Goal: Information Seeking & Learning: Check status

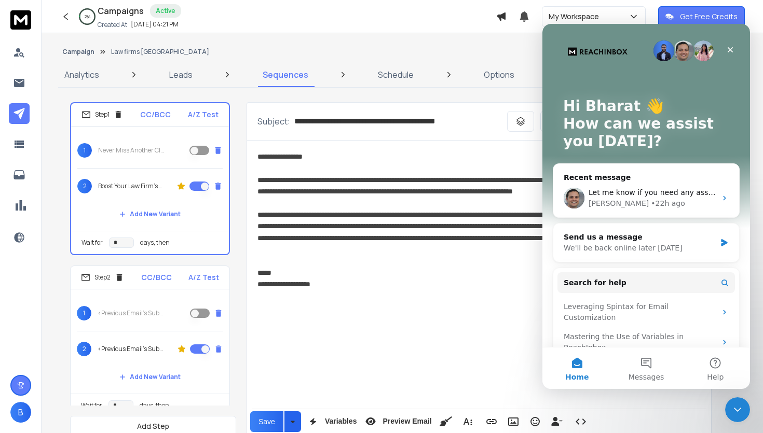
scroll to position [476, 0]
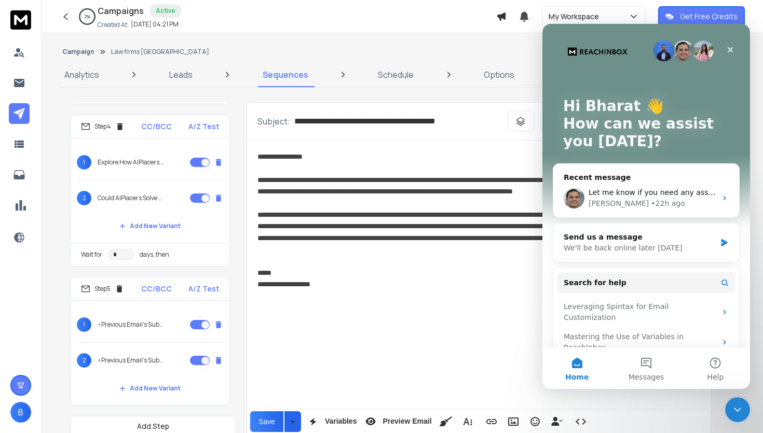
click at [29, 96] on div at bounding box center [21, 85] width 24 height 24
click at [23, 109] on icon at bounding box center [18, 113] width 11 height 11
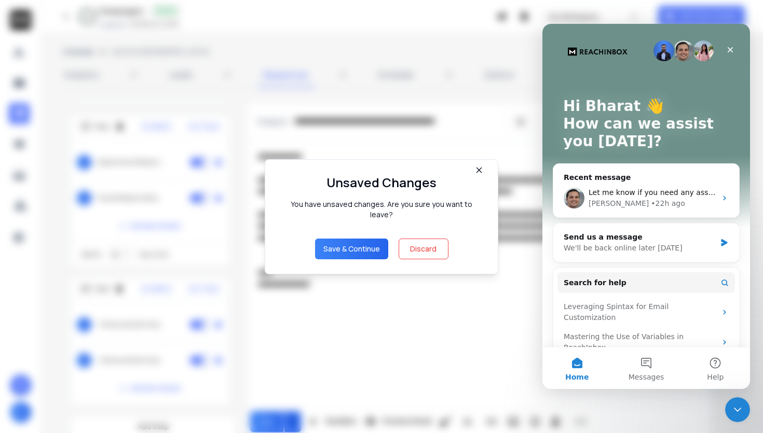
click at [353, 240] on button "Save & Continue" at bounding box center [351, 249] width 73 height 21
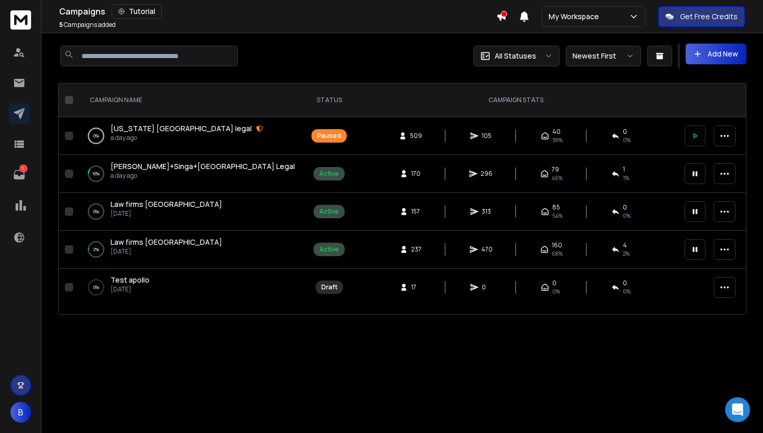
click at [694, 131] on icon at bounding box center [694, 135] width 9 height 9
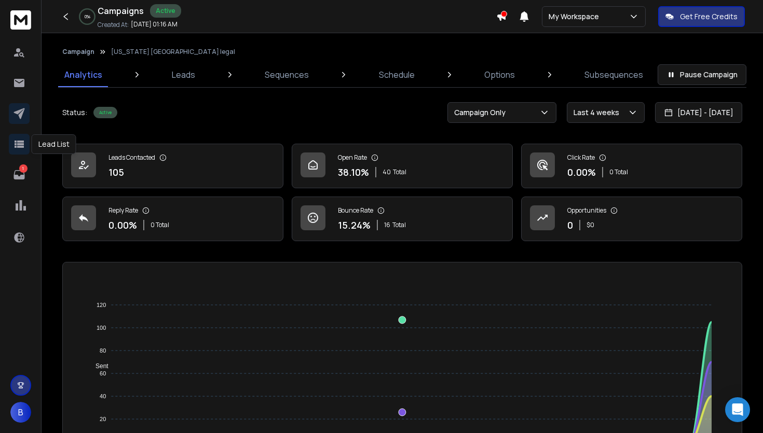
click at [14, 139] on icon at bounding box center [19, 144] width 12 height 12
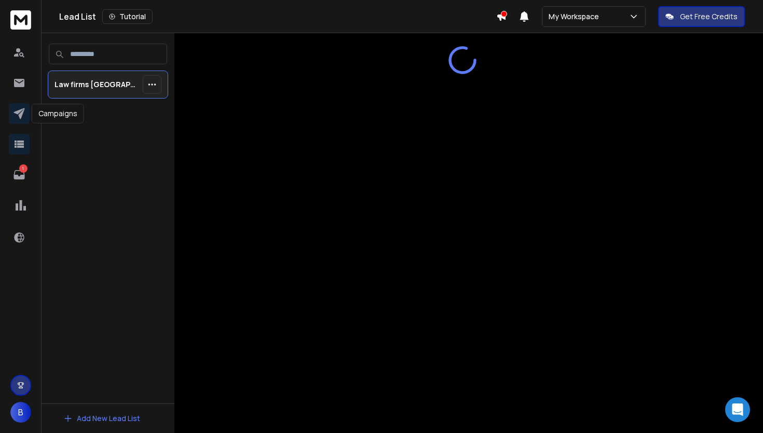
click at [15, 106] on link at bounding box center [19, 113] width 21 height 21
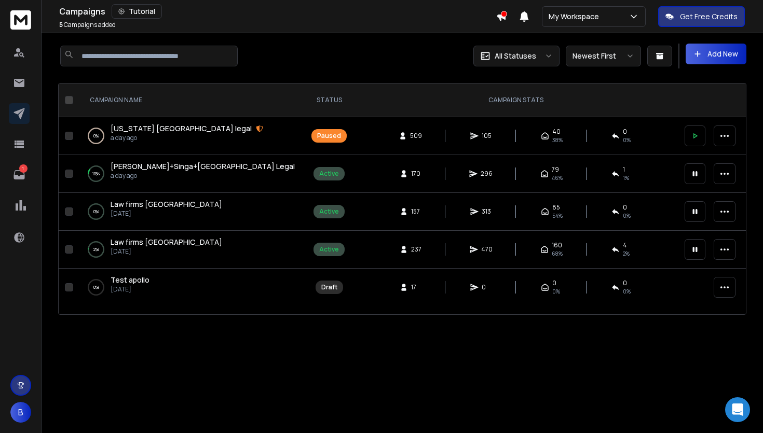
click at [149, 132] on span "[US_STATE] [GEOGRAPHIC_DATA] legal" at bounding box center [181, 128] width 141 height 10
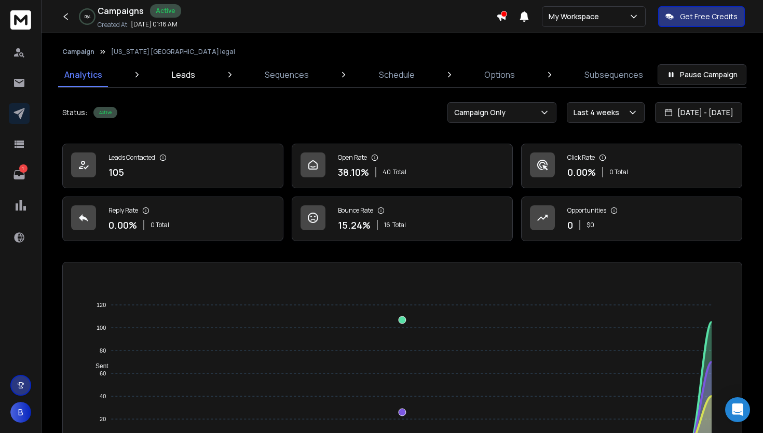
click at [178, 68] on p "Leads" at bounding box center [183, 74] width 23 height 12
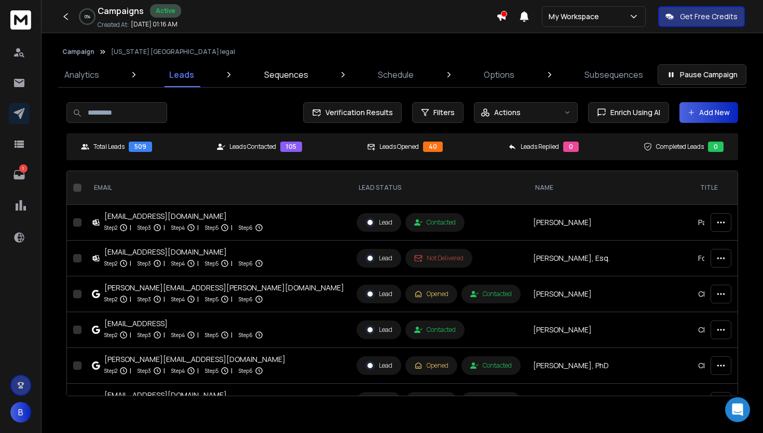
click at [304, 70] on p "Sequences" at bounding box center [286, 74] width 44 height 12
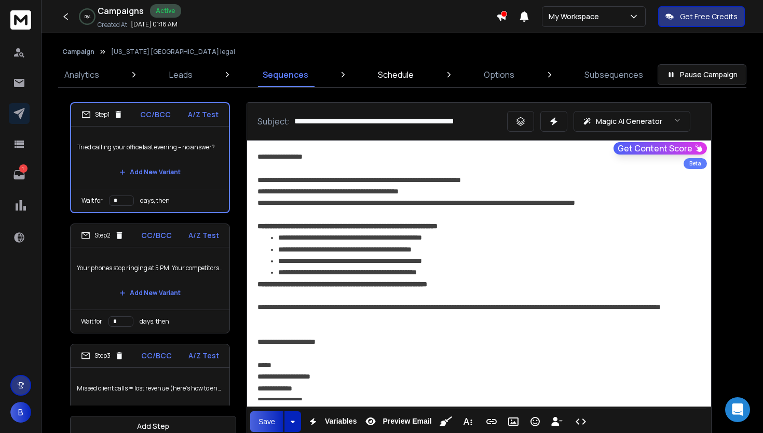
click at [393, 84] on link "Schedule" at bounding box center [395, 74] width 48 height 25
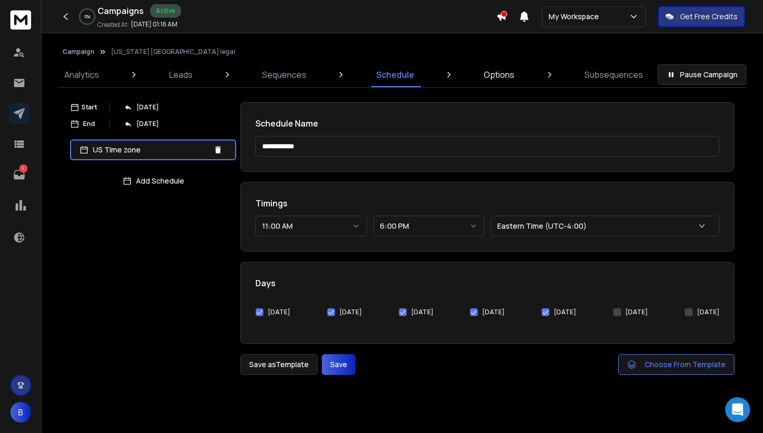
click at [497, 74] on p "Options" at bounding box center [499, 74] width 31 height 12
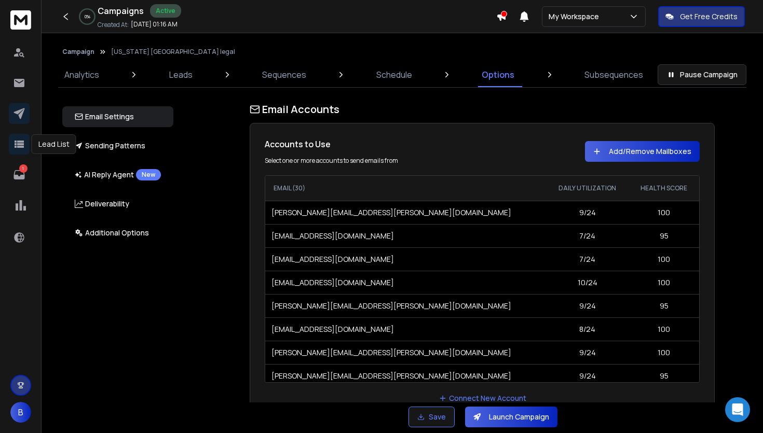
click at [17, 143] on icon at bounding box center [19, 144] width 9 height 7
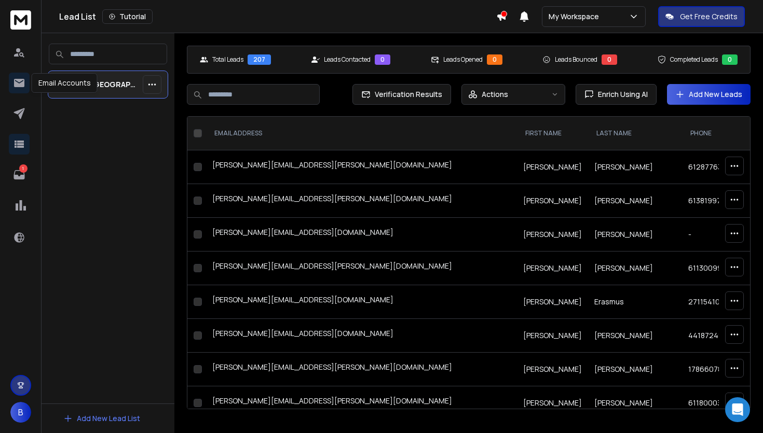
click at [21, 82] on icon at bounding box center [19, 83] width 12 height 12
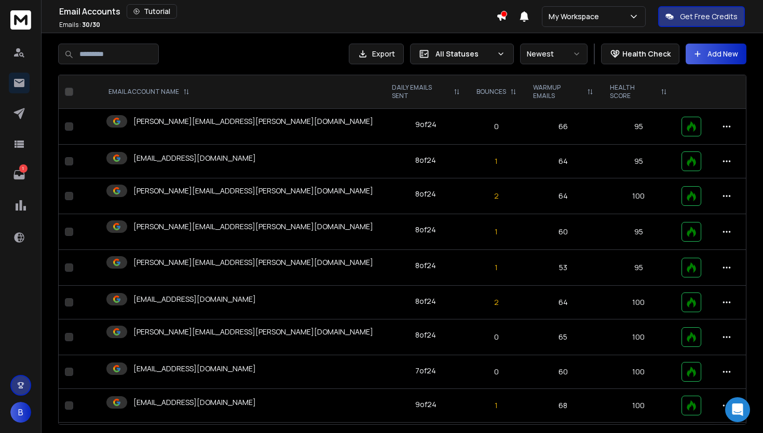
click at [21, 130] on div "1" at bounding box center [21, 147] width 24 height 210
click at [18, 116] on icon at bounding box center [19, 113] width 12 height 12
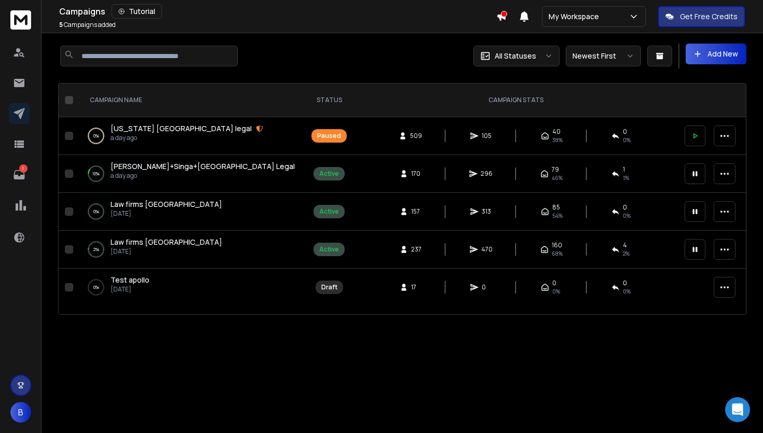
click at [694, 139] on icon at bounding box center [694, 135] width 9 height 9
